Goal: Task Accomplishment & Management: Manage account settings

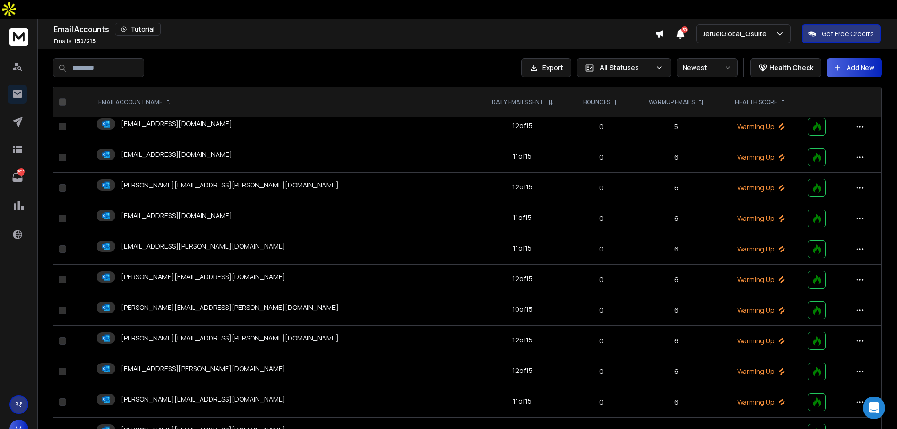
scroll to position [3751, 0]
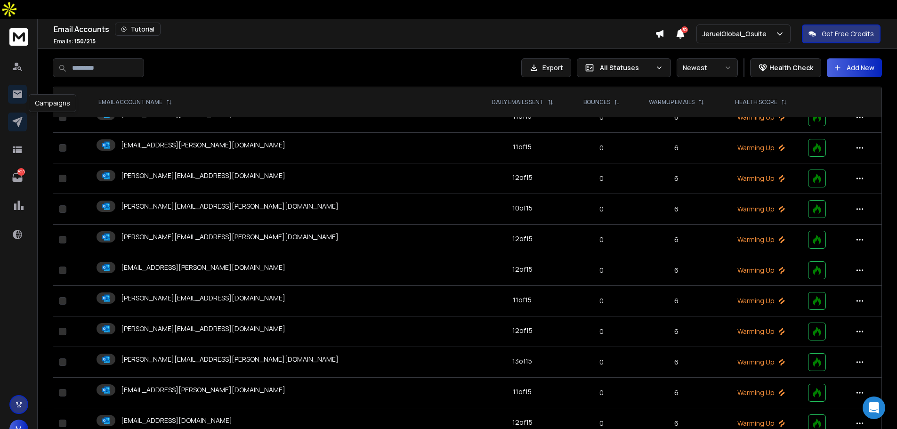
click at [14, 116] on icon at bounding box center [17, 121] width 11 height 11
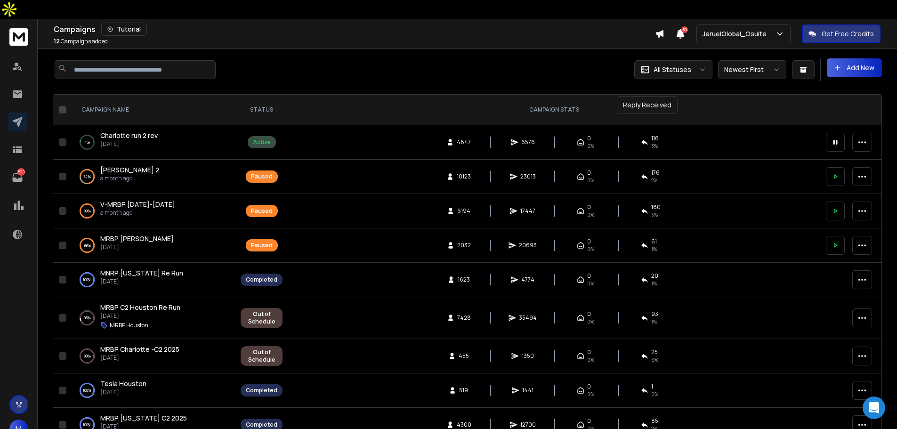
click at [655, 135] on p "116 3 %" at bounding box center [655, 142] width 9 height 15
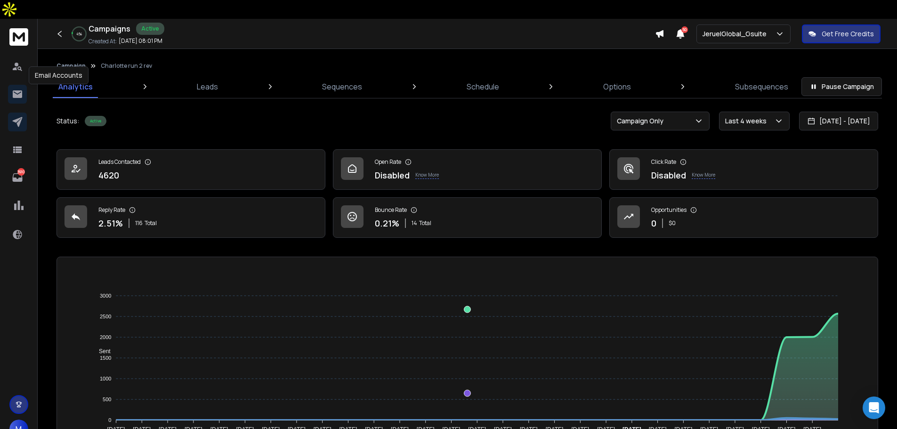
click at [12, 89] on icon at bounding box center [17, 94] width 11 height 11
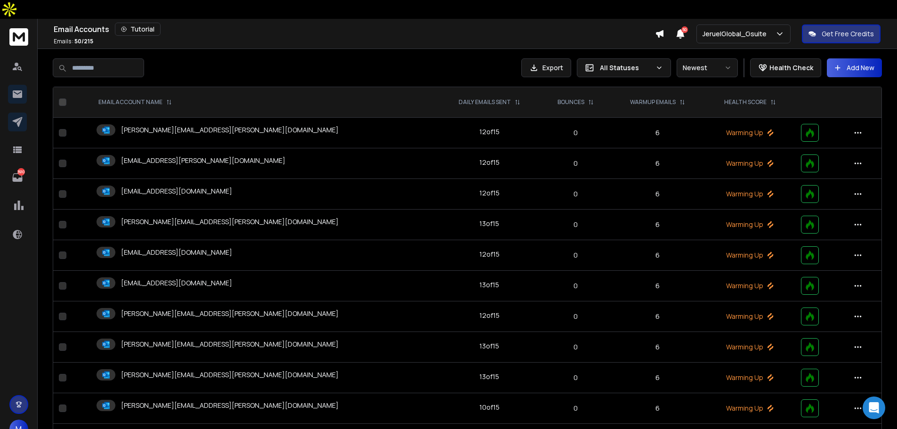
click at [11, 113] on link at bounding box center [17, 122] width 19 height 19
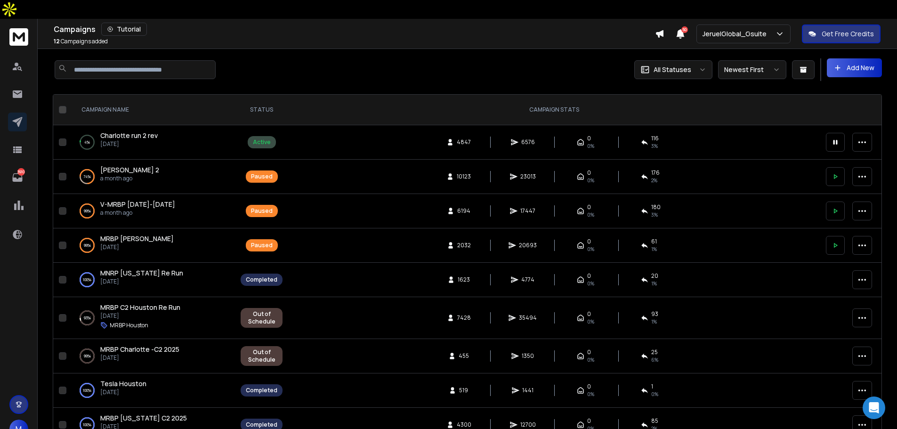
click at [858, 275] on icon "button" at bounding box center [862, 279] width 9 height 9
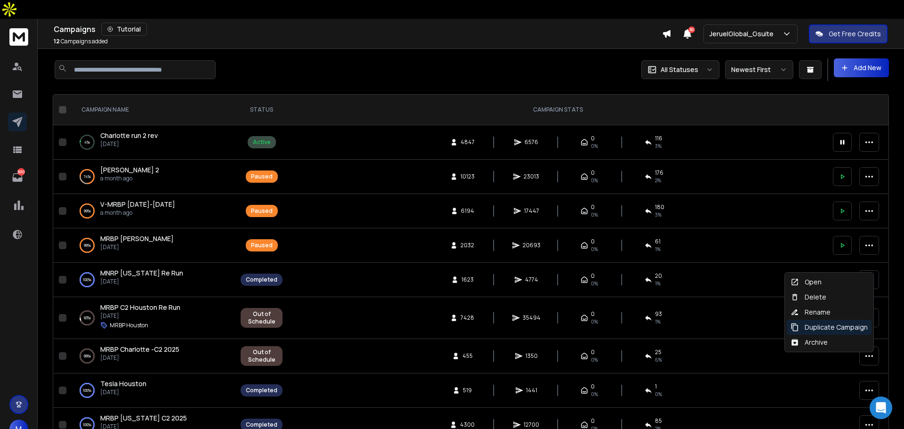
click at [814, 326] on div "Duplicate Campaign" at bounding box center [829, 327] width 77 height 9
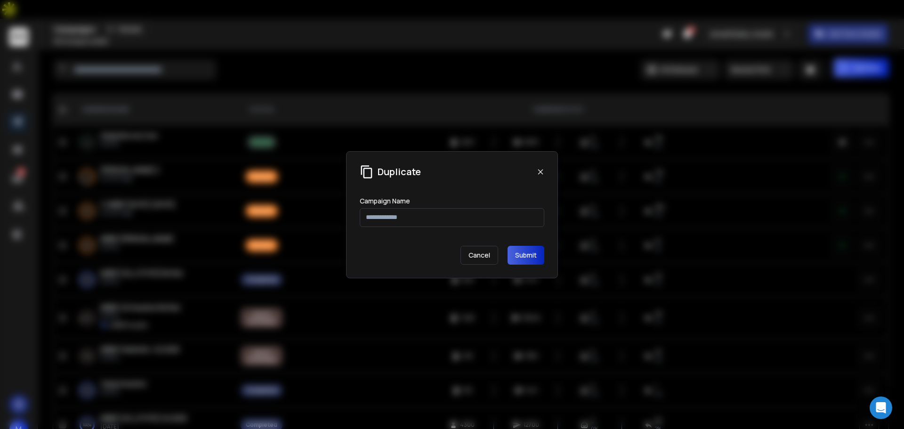
click at [451, 219] on input "text" at bounding box center [452, 217] width 185 height 19
type input "**********"
click at [523, 256] on button "Submit" at bounding box center [526, 255] width 37 height 19
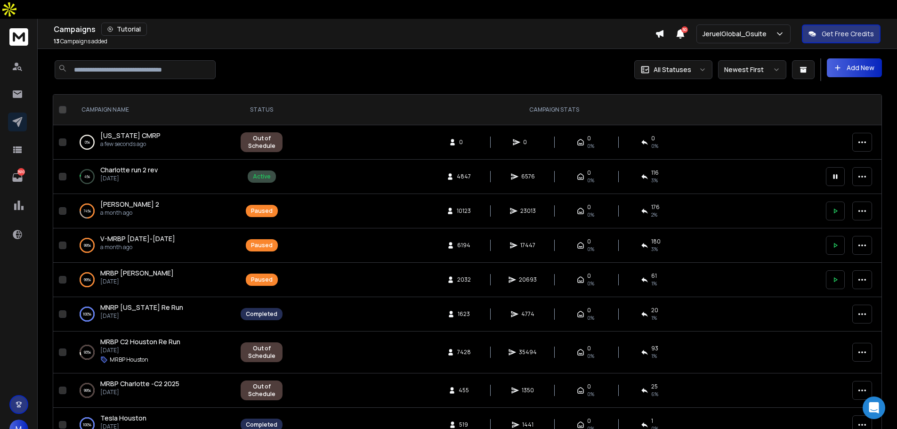
click at [858, 138] on icon "button" at bounding box center [862, 142] width 9 height 9
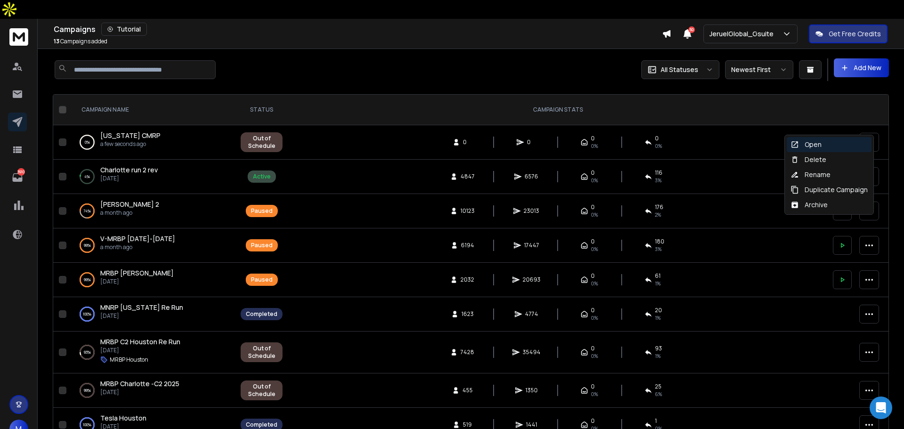
click at [802, 146] on div "Open" at bounding box center [806, 144] width 31 height 9
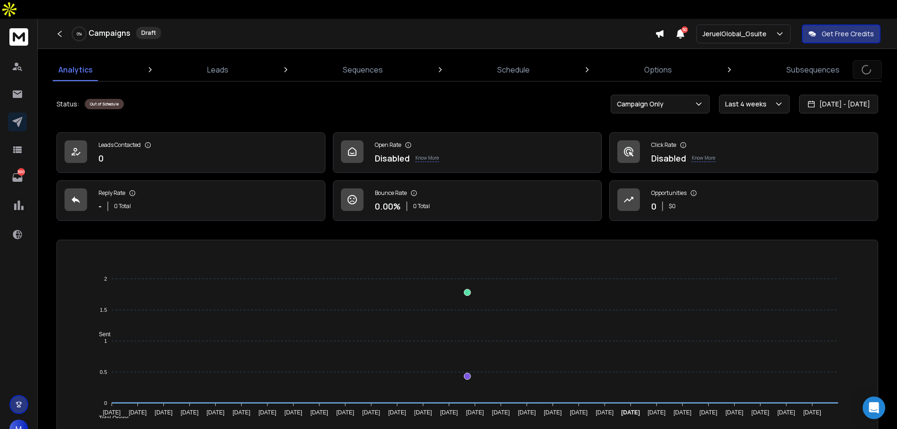
click at [198, 58] on div "Analytics Leads Sequences Schedule Options Subsequences" at bounding box center [449, 69] width 793 height 23
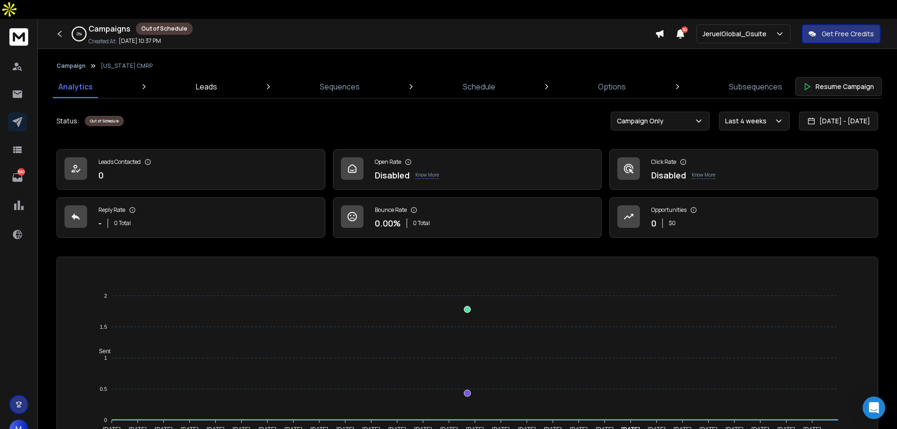
click at [208, 62] on div "Campaign [US_STATE] CMRP" at bounding box center [468, 66] width 822 height 8
click at [330, 81] on p "Sequences" at bounding box center [340, 86] width 40 height 11
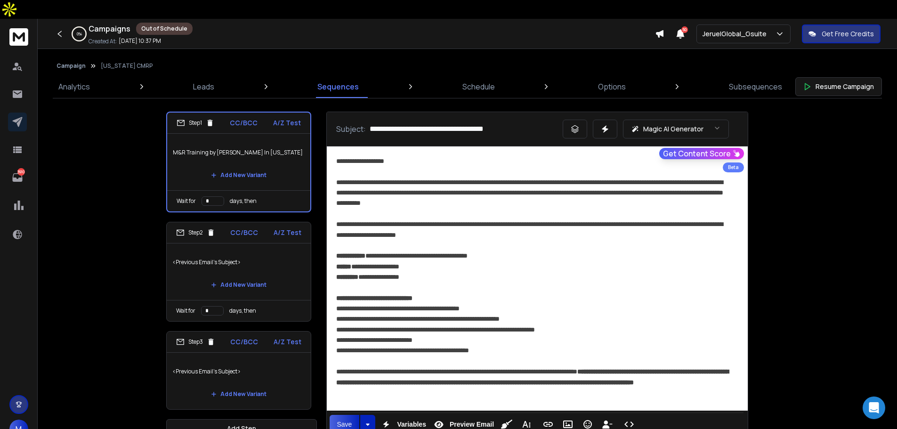
click at [856, 163] on div "**********" at bounding box center [467, 275] width 829 height 334
click at [218, 75] on link "Leads" at bounding box center [203, 86] width 33 height 23
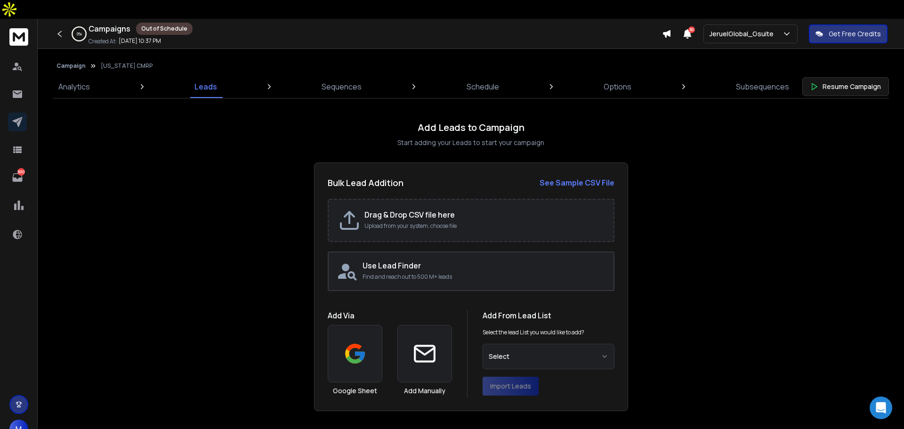
click at [512, 209] on div "Drag & Drop CSV file here Upload from your system, choose file" at bounding box center [485, 220] width 240 height 23
type input "**********"
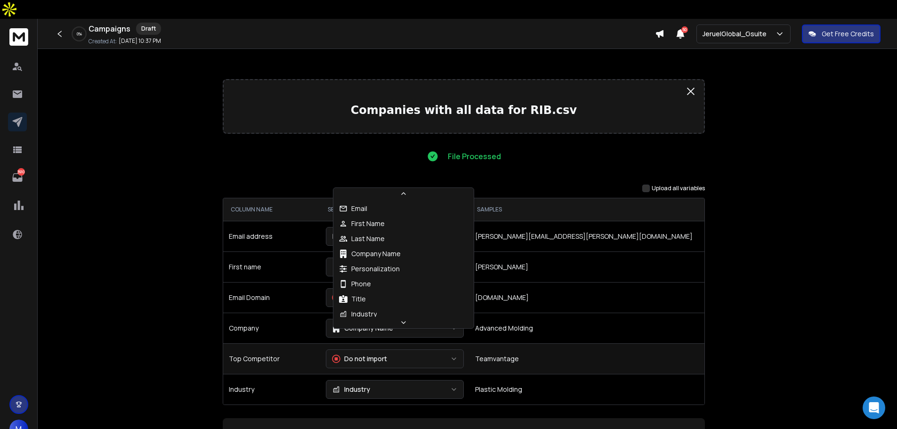
click at [363, 354] on div "Do not import" at bounding box center [359, 358] width 55 height 9
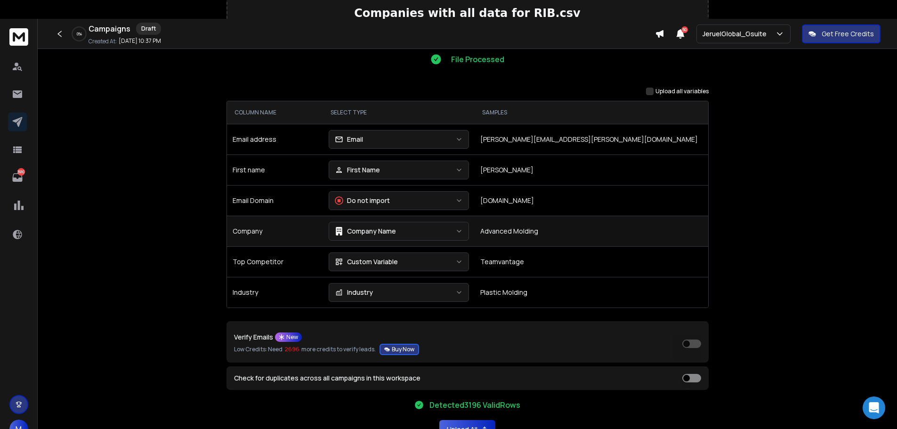
scroll to position [103, 0]
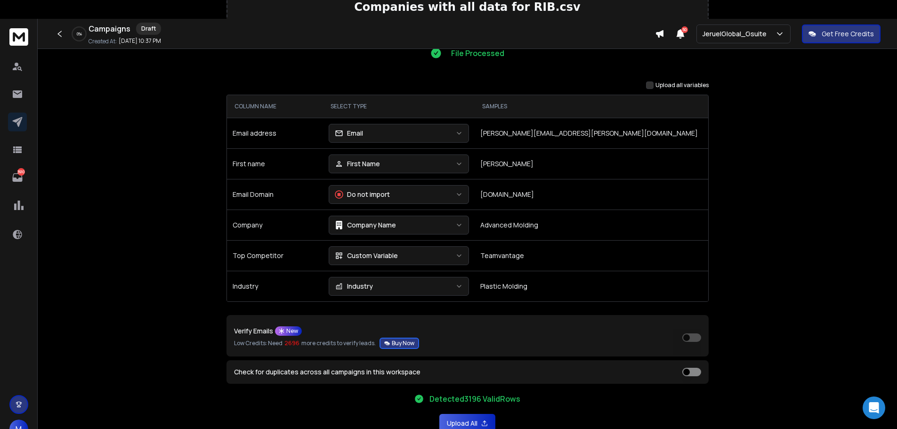
click at [457, 414] on button "Upload All" at bounding box center [467, 423] width 56 height 19
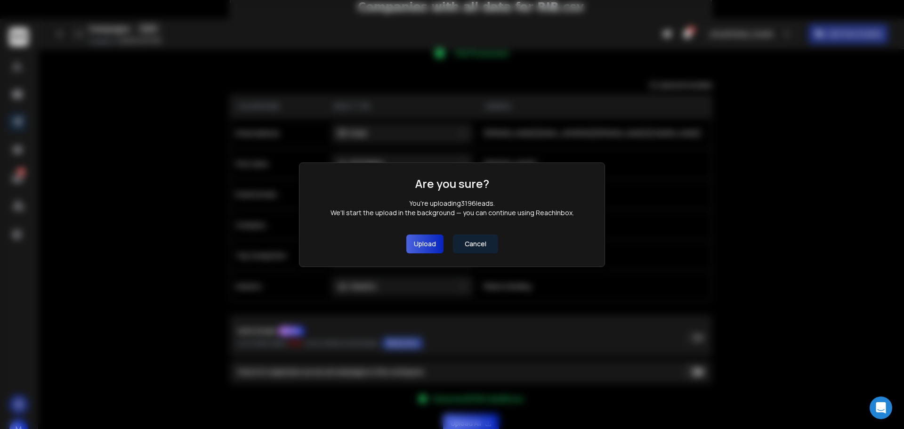
click at [420, 244] on button "Upload" at bounding box center [424, 244] width 37 height 19
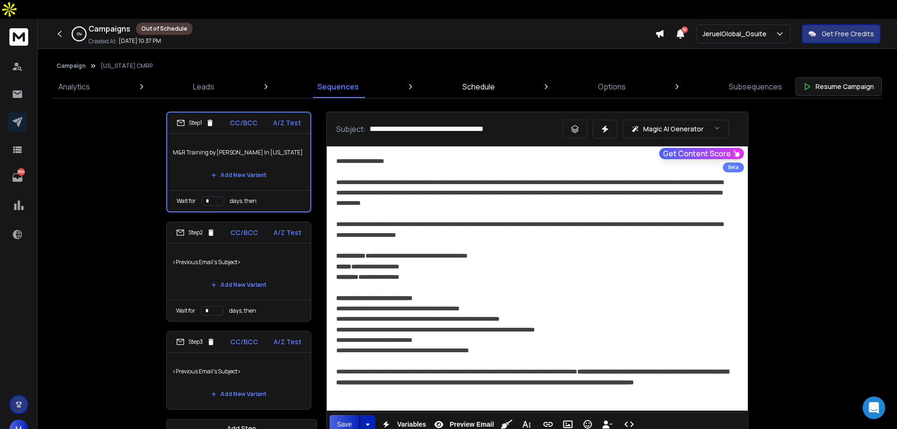
click at [480, 81] on p "Schedule" at bounding box center [479, 86] width 33 height 11
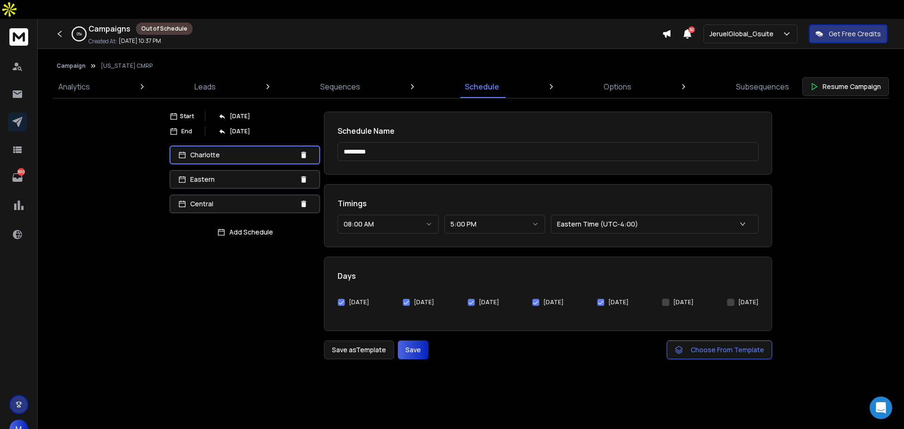
click at [276, 127] on div "End [DATE]" at bounding box center [245, 131] width 151 height 9
click at [249, 112] on div "Start [DATE] End [DATE]" at bounding box center [245, 124] width 151 height 24
click at [183, 128] on p "End" at bounding box center [186, 132] width 11 height 8
click at [244, 128] on p "[DATE]" at bounding box center [240, 132] width 20 height 8
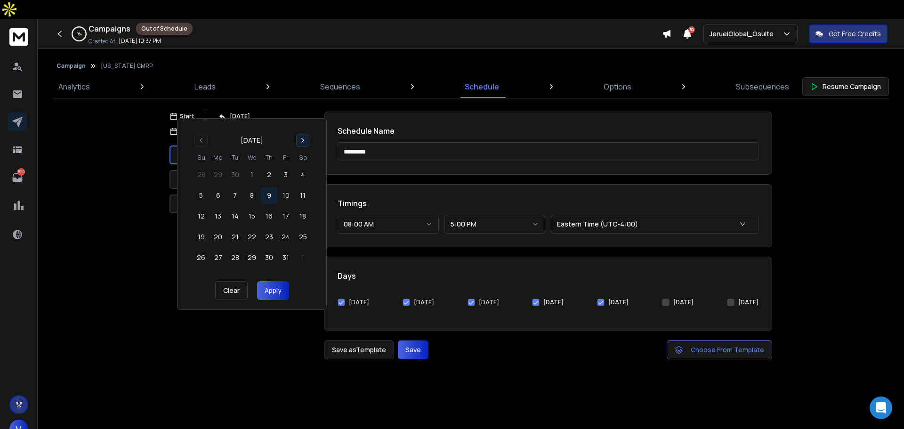
click at [299, 143] on icon "Go to next month" at bounding box center [303, 141] width 8 height 8
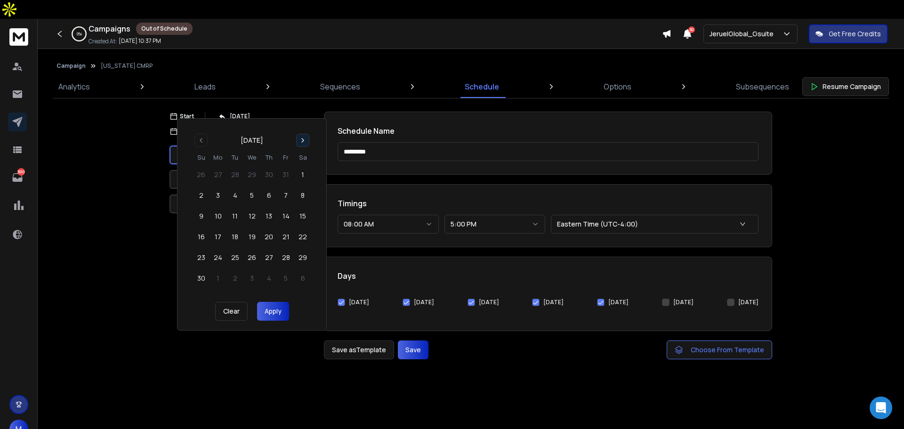
click at [299, 143] on icon "Go to next month" at bounding box center [303, 141] width 8 height 8
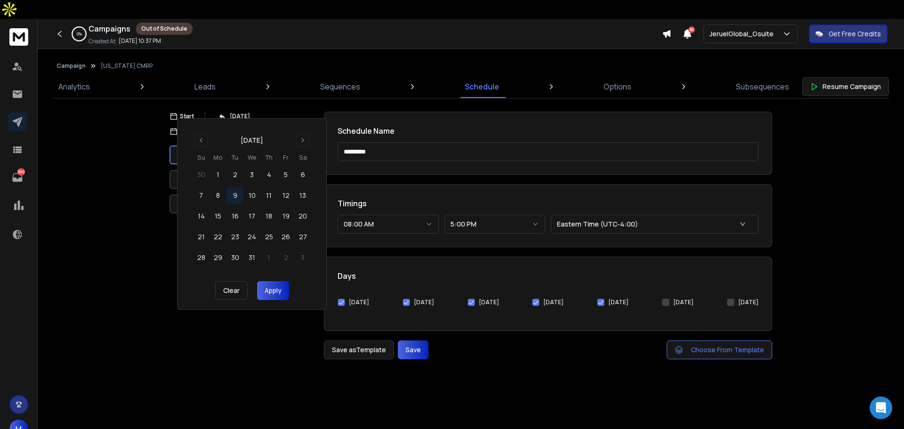
click at [230, 194] on button "9" at bounding box center [235, 195] width 17 height 17
click at [265, 286] on button "Apply" at bounding box center [273, 290] width 32 height 19
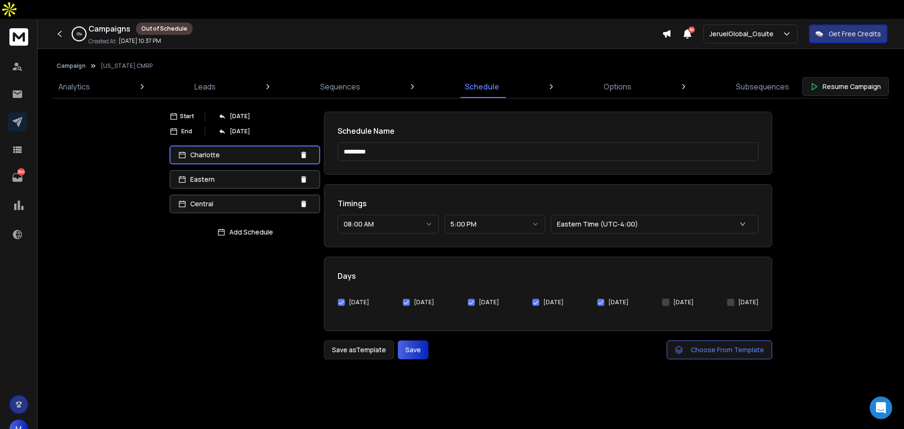
click at [411, 341] on button "Save" at bounding box center [413, 350] width 31 height 19
click at [617, 81] on p "Options" at bounding box center [618, 86] width 28 height 11
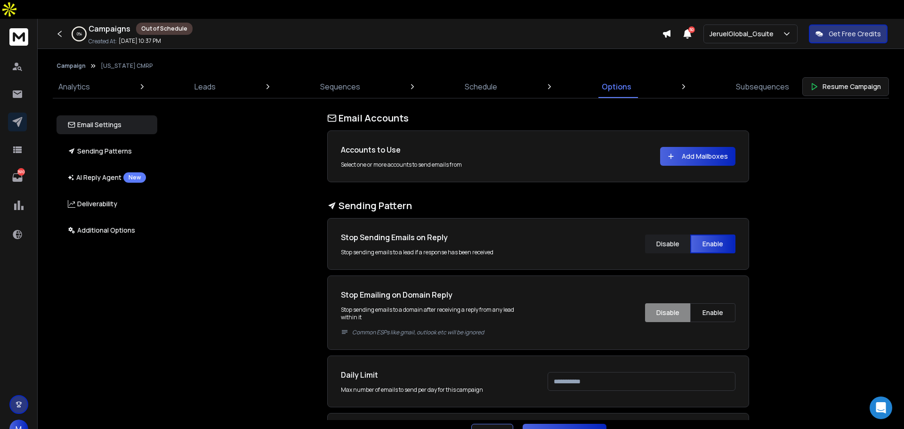
click at [673, 147] on button "Add Mailboxes" at bounding box center [697, 156] width 75 height 19
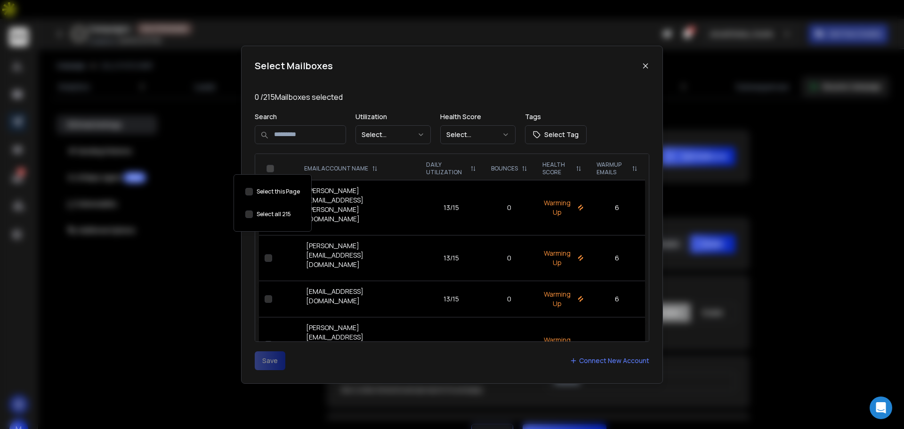
click at [270, 166] on button "Select this Page" at bounding box center [271, 169] width 8 height 8
click at [252, 212] on button "Select this Page" at bounding box center [249, 215] width 8 height 8
click at [271, 357] on button "Save" at bounding box center [270, 360] width 31 height 19
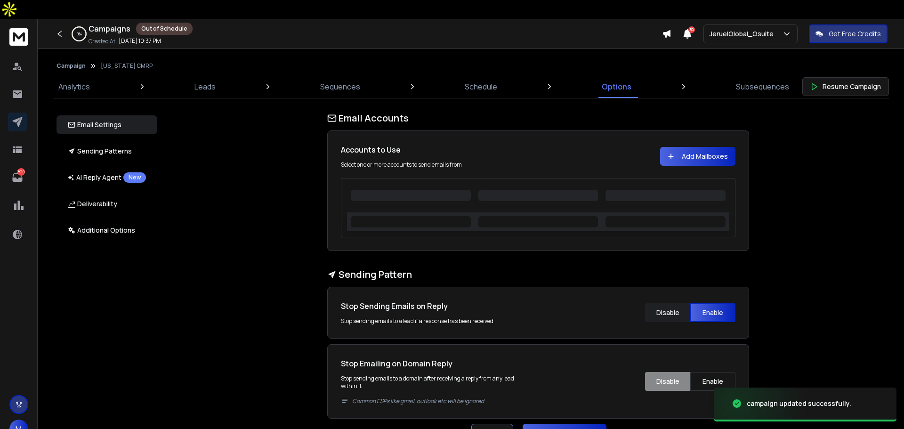
scroll to position [47, 0]
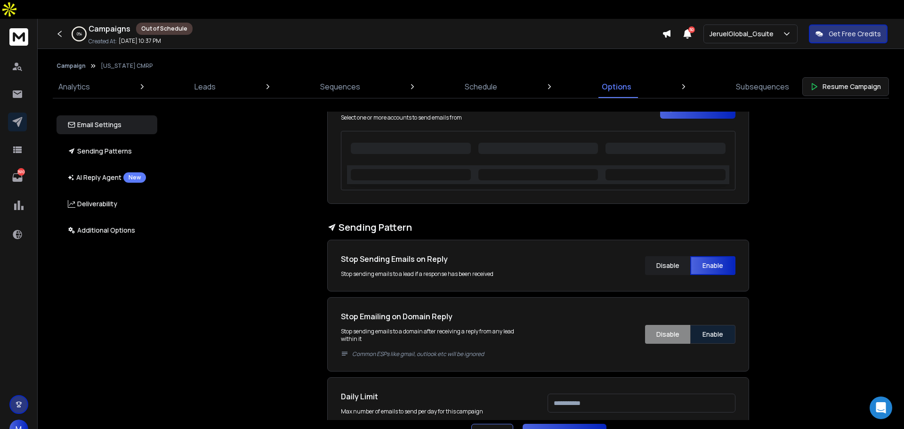
click at [715, 325] on button "Enable" at bounding box center [713, 334] width 45 height 19
click at [667, 325] on button "Disable" at bounding box center [667, 334] width 45 height 19
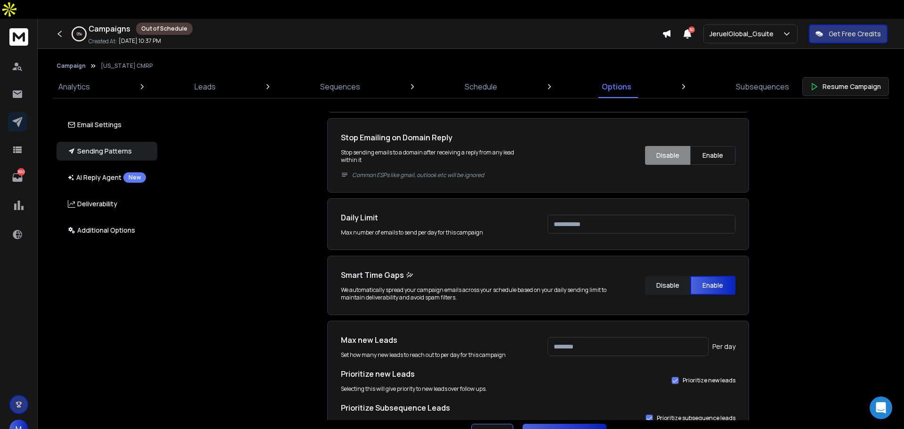
scroll to position [330, 0]
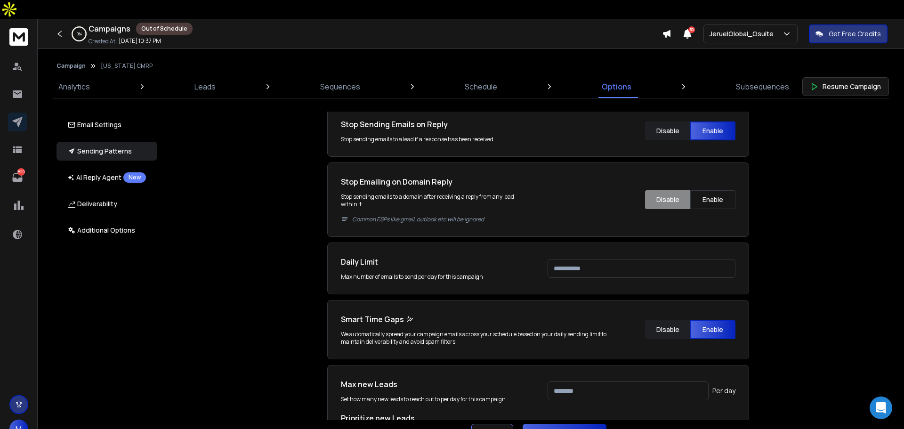
click at [577, 424] on button "Launch Campaign" at bounding box center [565, 433] width 84 height 19
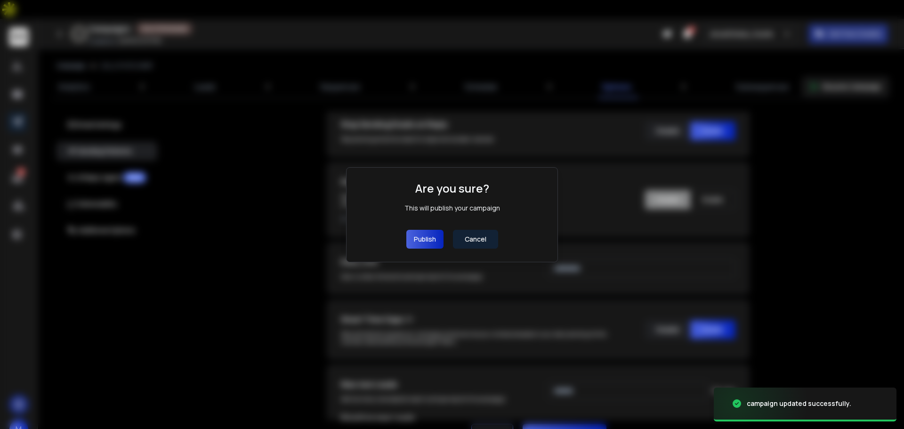
click at [426, 236] on button "Publish" at bounding box center [424, 239] width 37 height 19
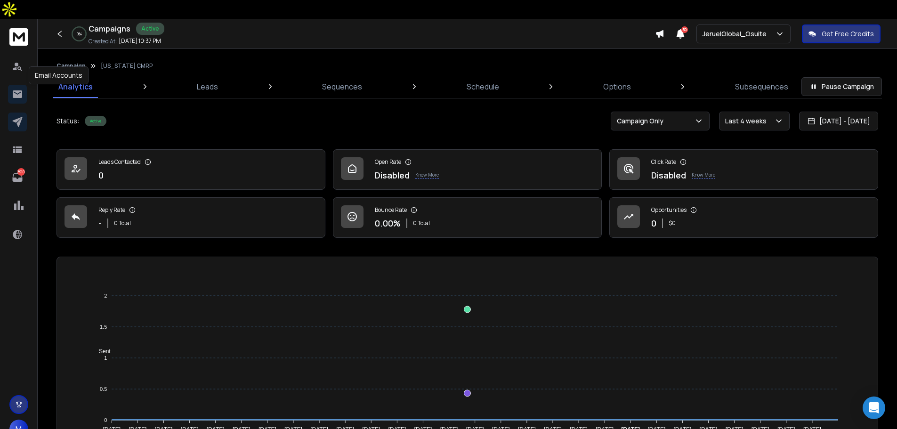
click at [12, 89] on icon at bounding box center [17, 94] width 11 height 11
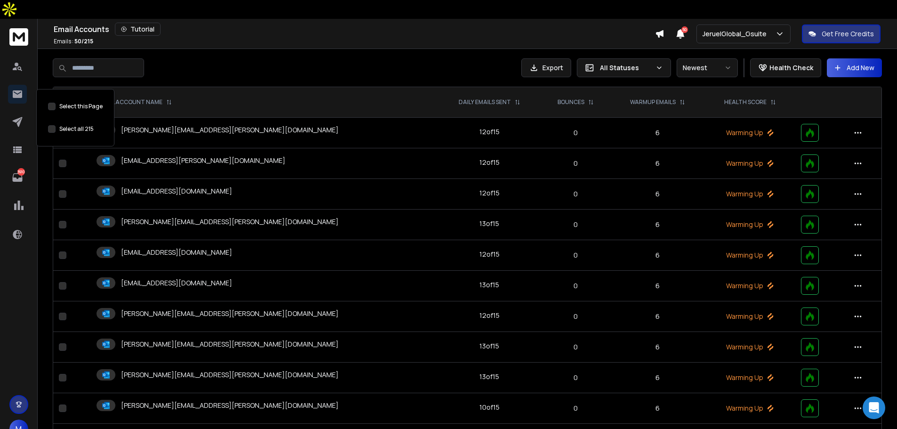
click at [52, 127] on button "Select this Page" at bounding box center [52, 129] width 8 height 8
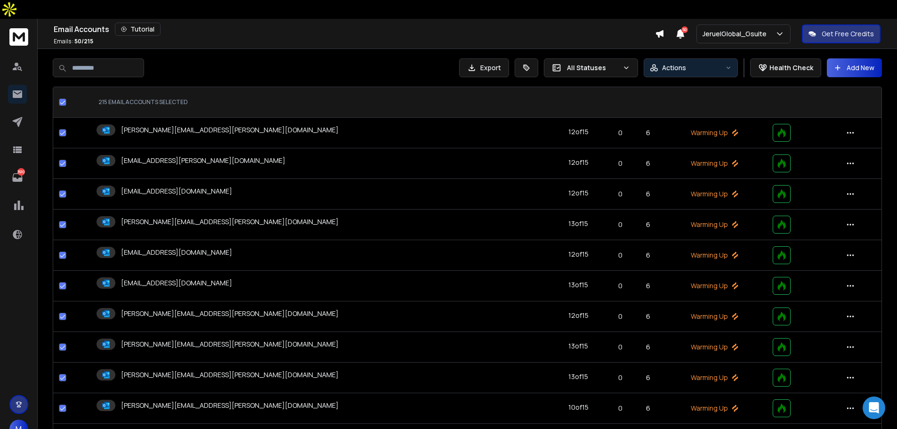
click at [726, 58] on button "Actions" at bounding box center [691, 67] width 94 height 19
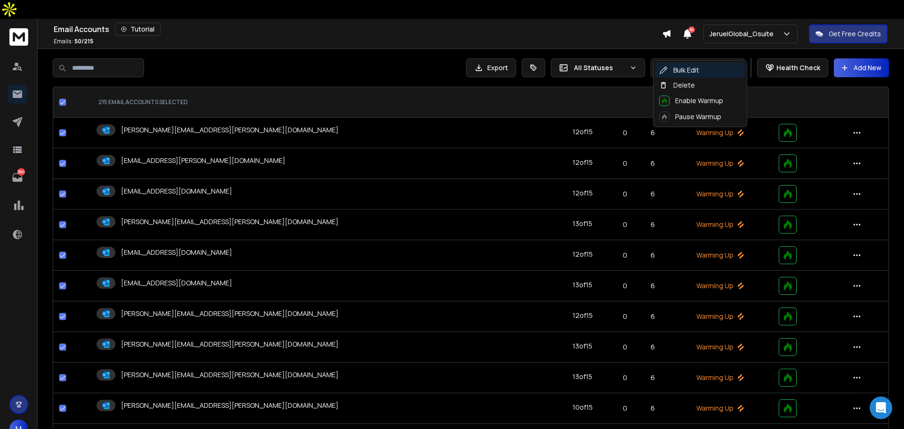
click at [689, 69] on div "Bulk Edit" at bounding box center [679, 69] width 40 height 9
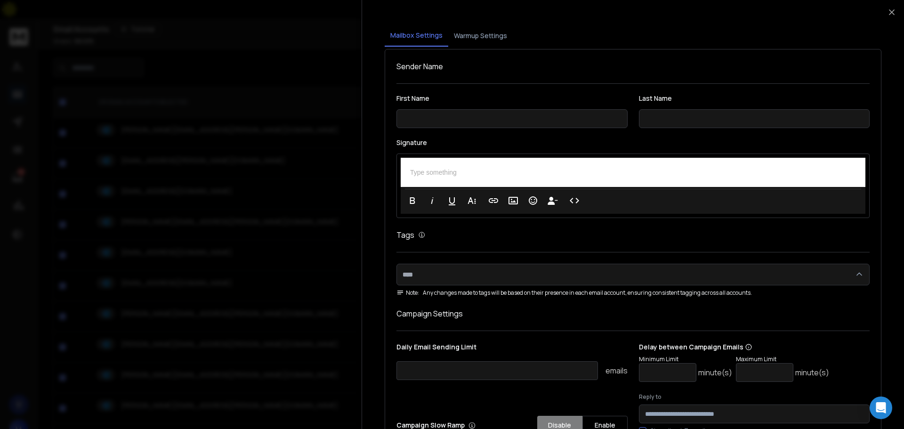
click at [521, 370] on input "number" at bounding box center [498, 370] width 202 height 19
type input "**"
click at [520, 346] on p "Daily Email Sending Limit" at bounding box center [512, 348] width 231 height 13
click at [671, 368] on input "number" at bounding box center [667, 372] width 57 height 19
click at [743, 367] on input "number" at bounding box center [764, 372] width 57 height 19
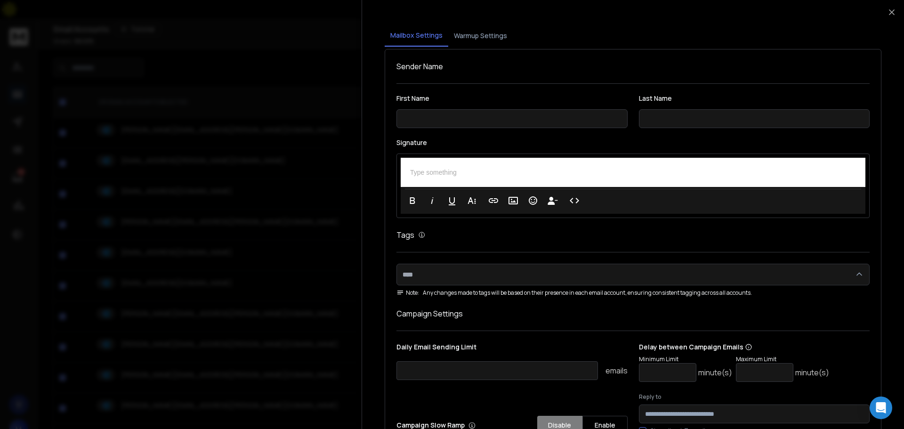
type input "*"
type input "**"
click at [701, 351] on p "Delay between Campaign Emails" at bounding box center [734, 346] width 190 height 9
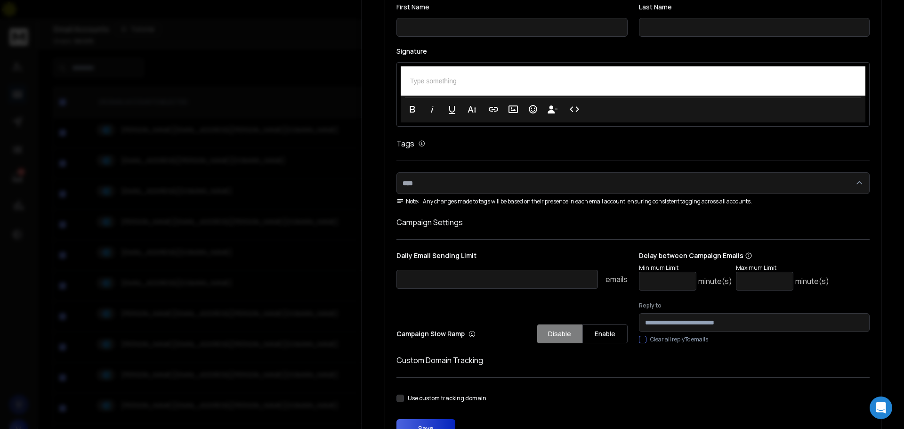
scroll to position [138, 0]
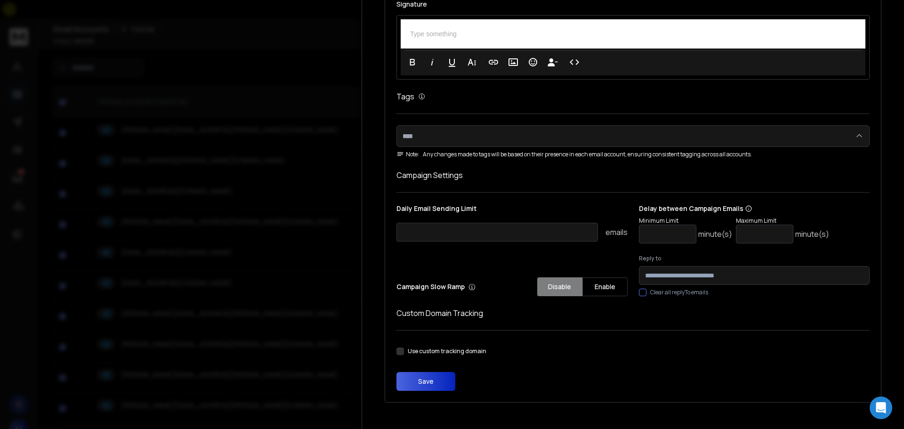
click at [449, 377] on button "Save" at bounding box center [426, 381] width 59 height 19
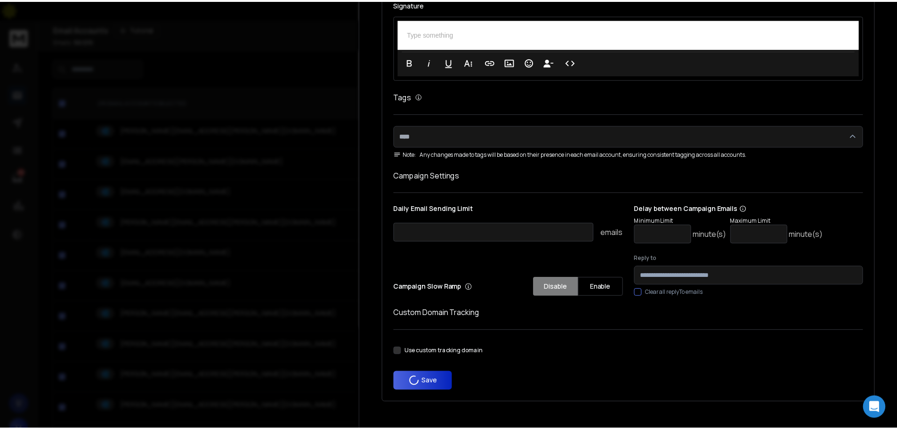
scroll to position [127, 0]
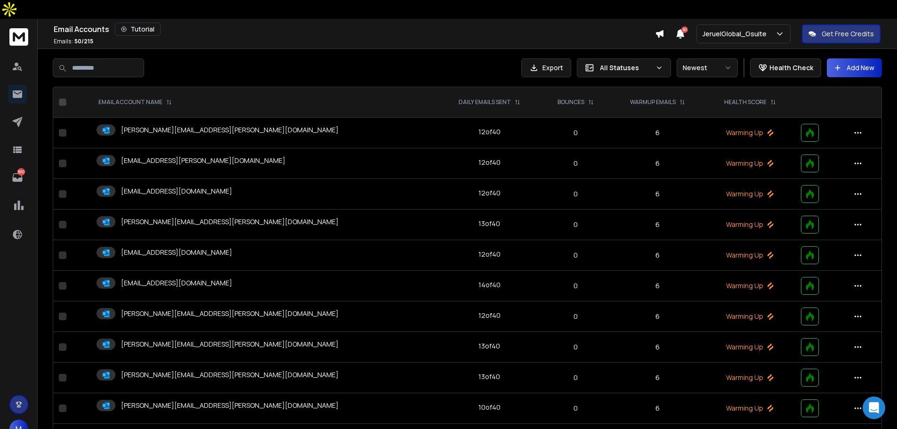
click at [250, 393] on td "[PERSON_NAME][EMAIL_ADDRESS][PERSON_NAME][DOMAIN_NAME]" at bounding box center [264, 408] width 347 height 31
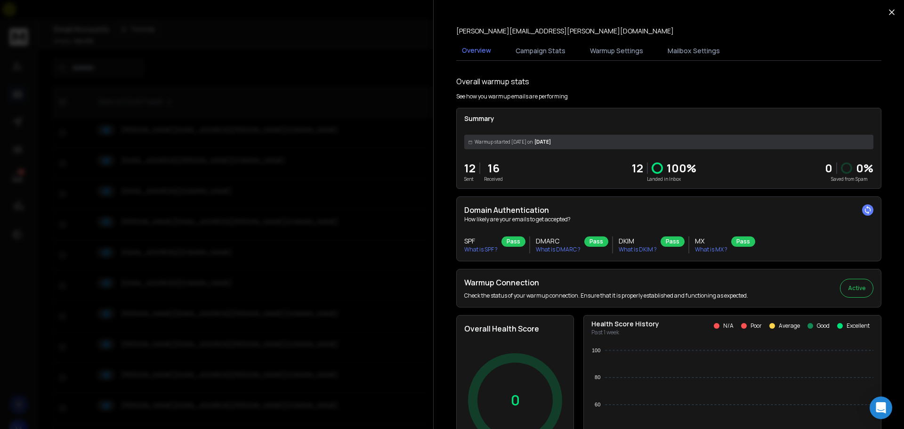
click at [887, 10] on icon "button" at bounding box center [891, 12] width 9 height 9
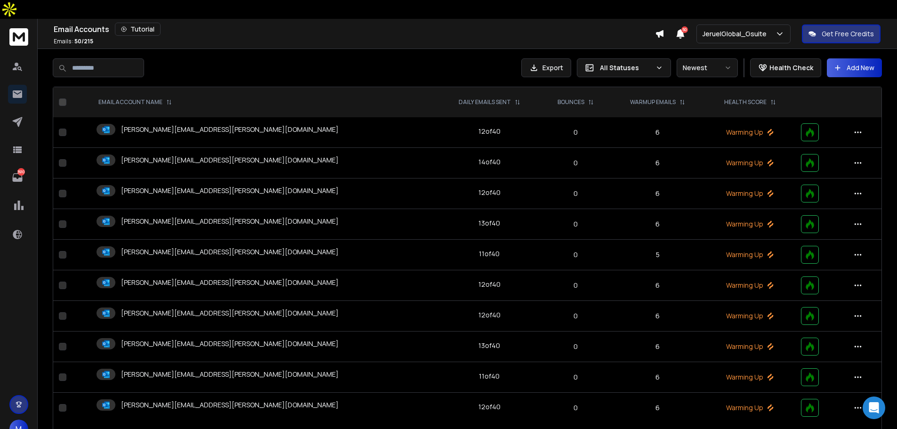
scroll to position [1231, 0]
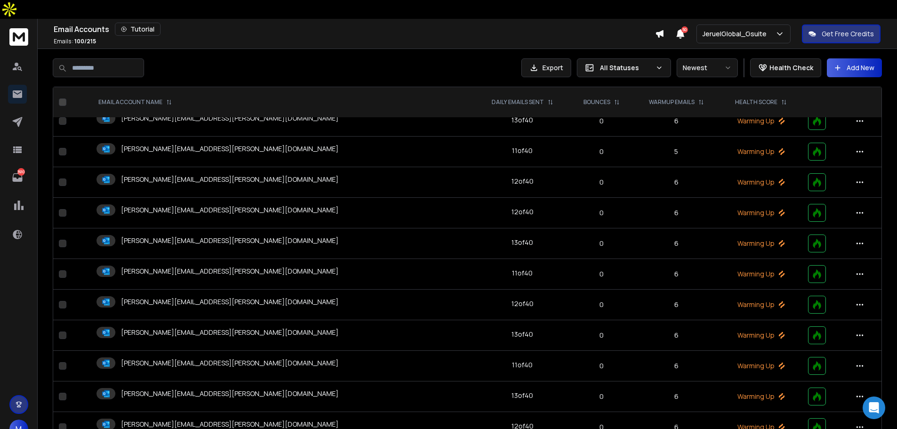
click at [457, 288] on tbody "Amy.Bennett@jeruelam.com 12 of 40 0 6 Warming Up Jenith.Leona@jeruelinnovation.…" at bounding box center [467, 320] width 829 height 3062
click at [475, 291] on td "13 of 40" at bounding box center [522, 303] width 95 height 24
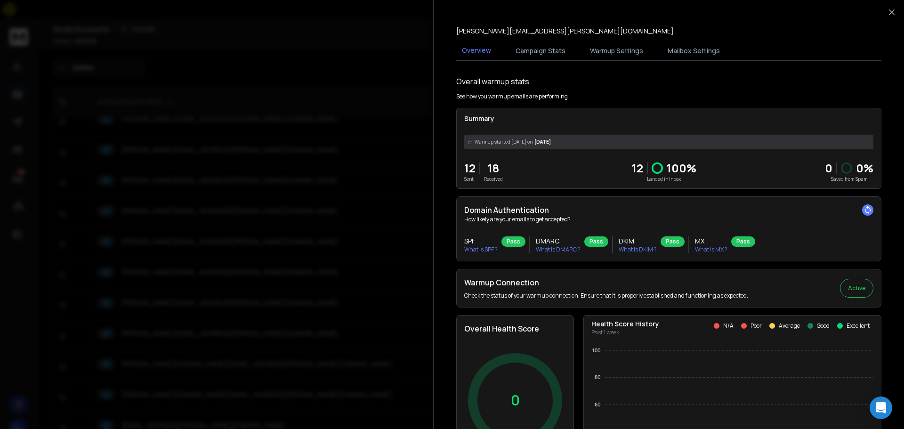
click at [629, 44] on button "Warmup Settings" at bounding box center [617, 51] width 65 height 21
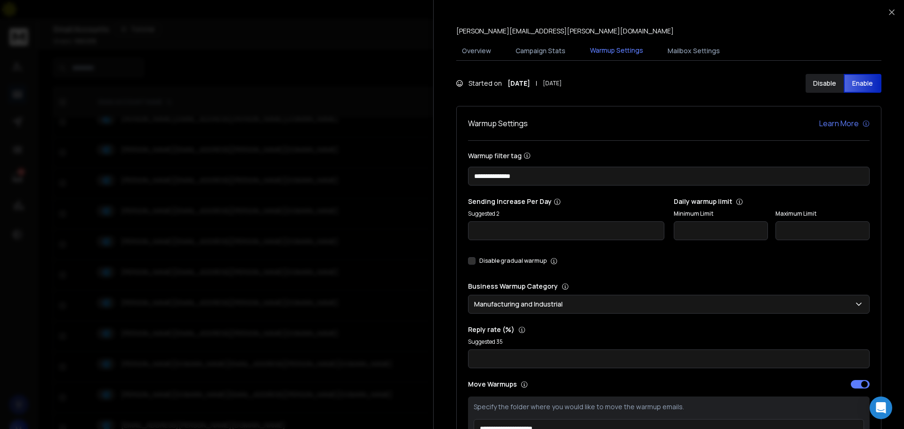
click at [475, 48] on button "Overview" at bounding box center [476, 51] width 41 height 21
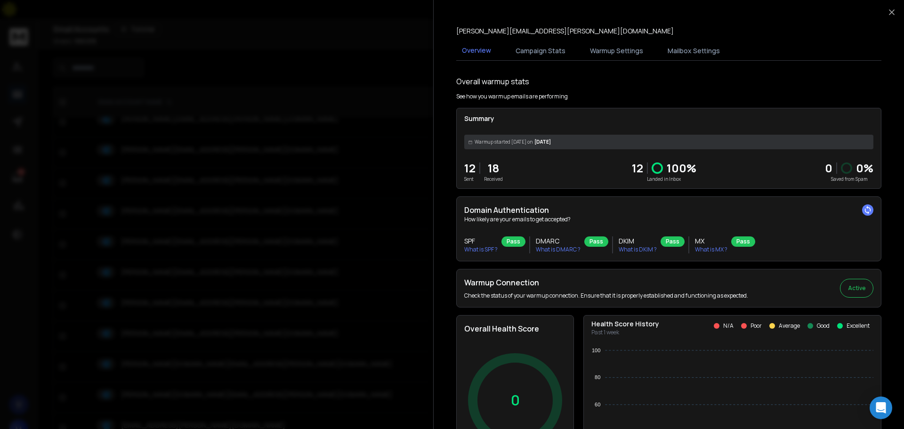
click at [364, 154] on div at bounding box center [452, 214] width 904 height 429
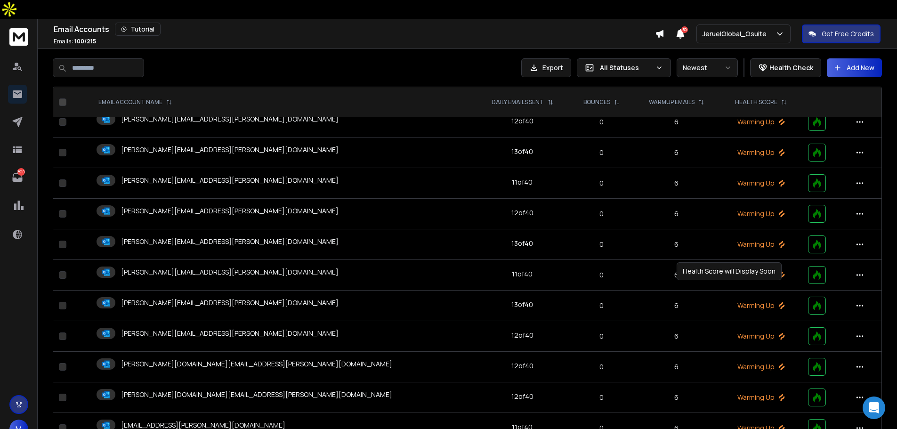
click at [726, 301] on p "Warming Up" at bounding box center [761, 305] width 71 height 9
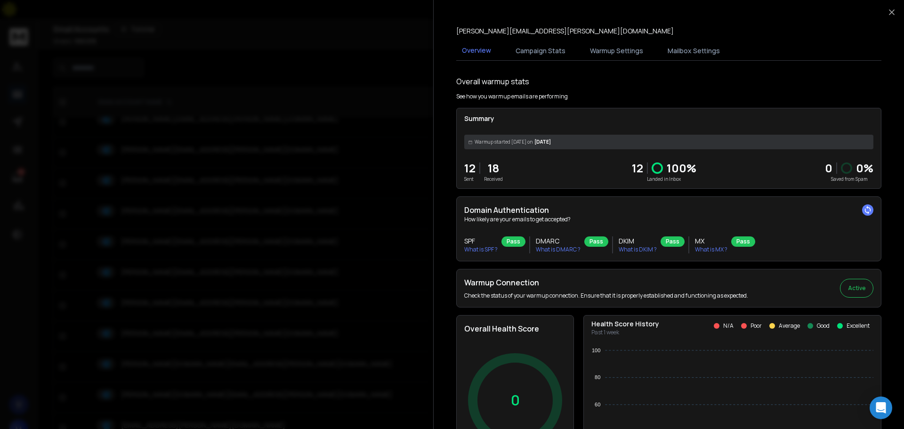
click at [366, 216] on div at bounding box center [452, 214] width 904 height 429
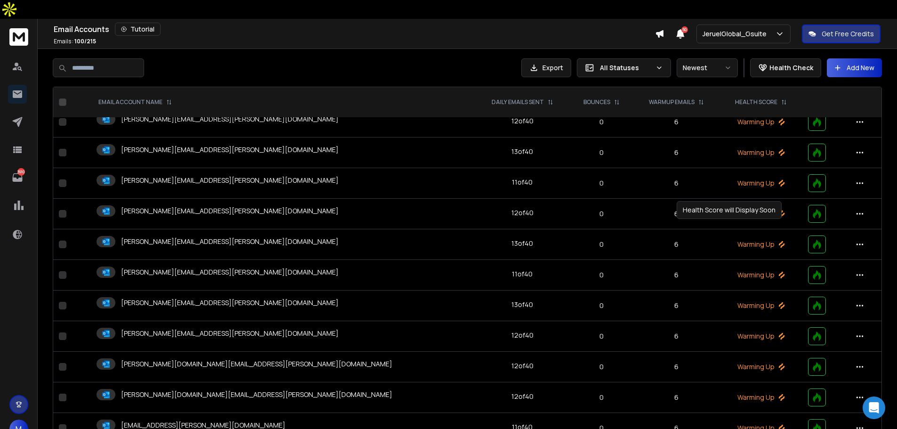
click at [726, 240] on p "Warming Up" at bounding box center [761, 244] width 71 height 9
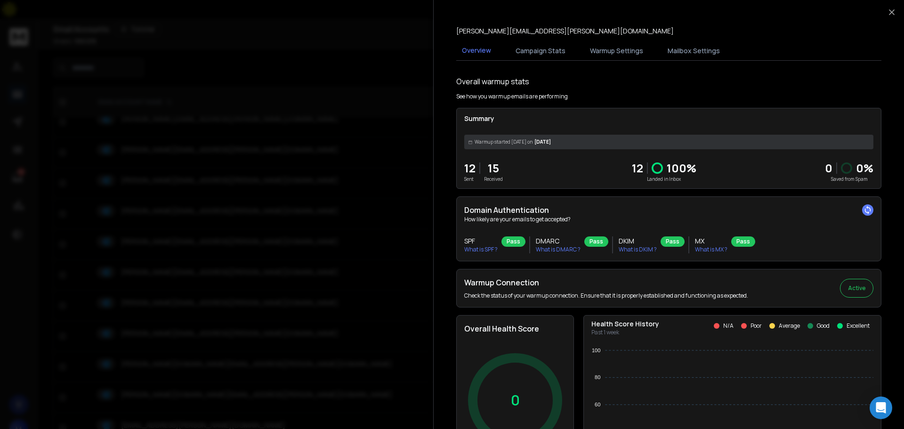
click at [329, 220] on div at bounding box center [452, 214] width 904 height 429
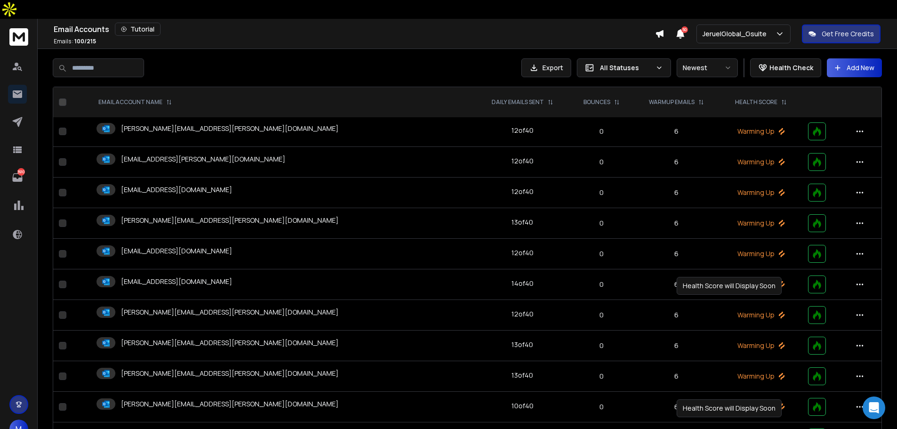
scroll to position [0, 0]
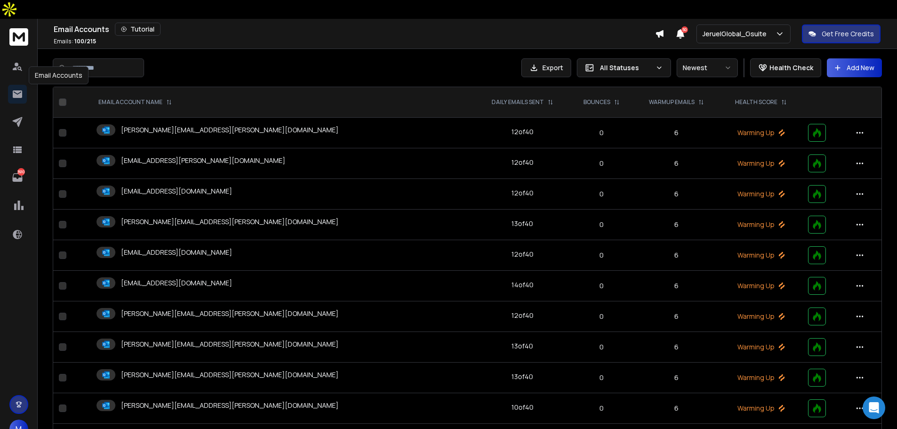
click at [16, 89] on icon at bounding box center [17, 94] width 11 height 11
click at [13, 116] on icon at bounding box center [17, 121] width 11 height 11
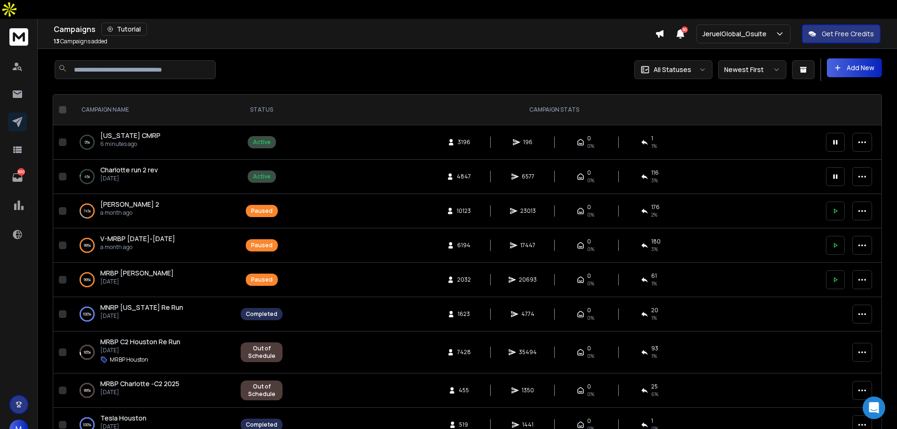
click at [116, 140] on p "6 minutes ago" at bounding box center [130, 144] width 60 height 8
